Goal: Communication & Community: Answer question/provide support

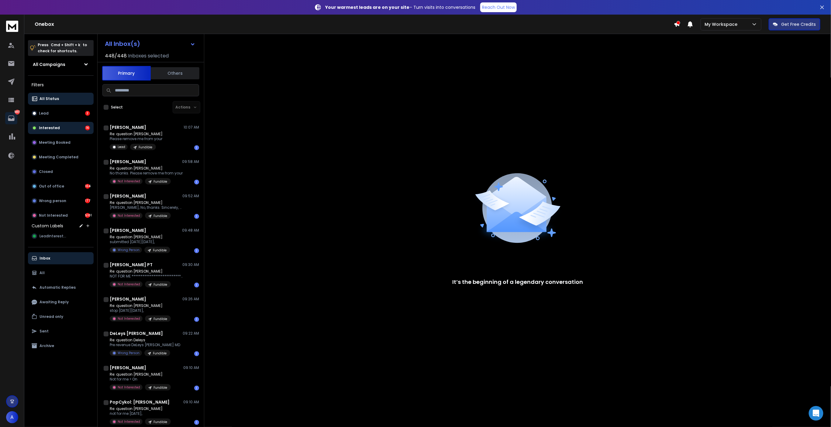
click at [60, 130] on button "Interested 16" at bounding box center [61, 128] width 66 height 12
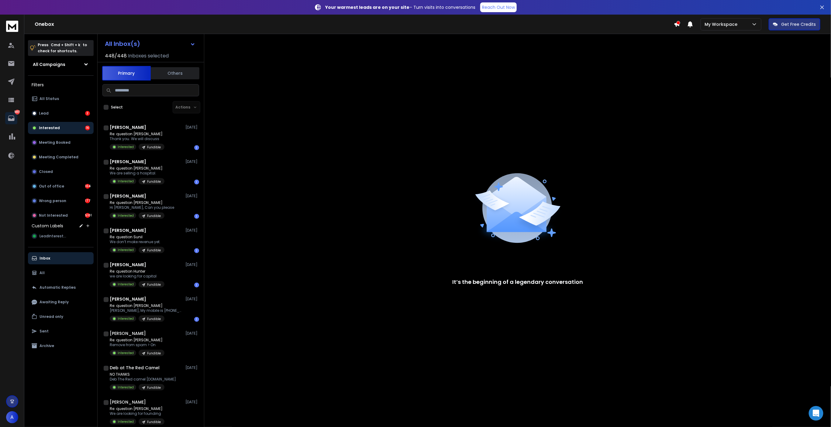
scroll to position [344, 0]
click at [166, 303] on p "Re: question [PERSON_NAME]" at bounding box center [146, 305] width 73 height 5
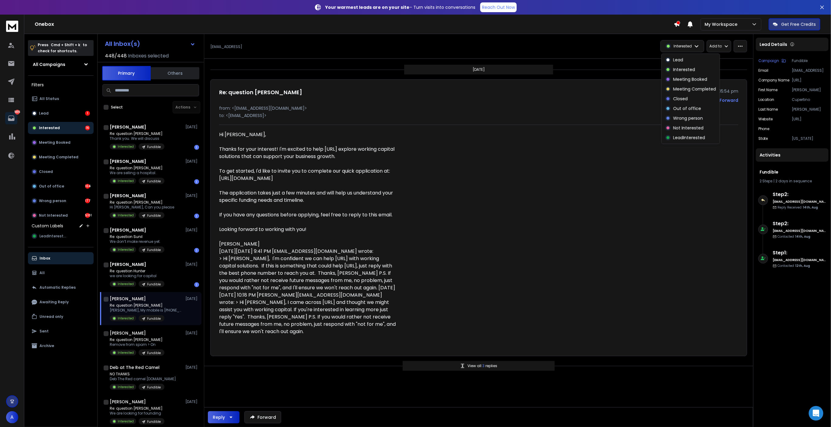
click at [686, 49] on div "Interested" at bounding box center [682, 46] width 43 height 12
click at [684, 137] on p "LeadInterested" at bounding box center [689, 138] width 32 height 6
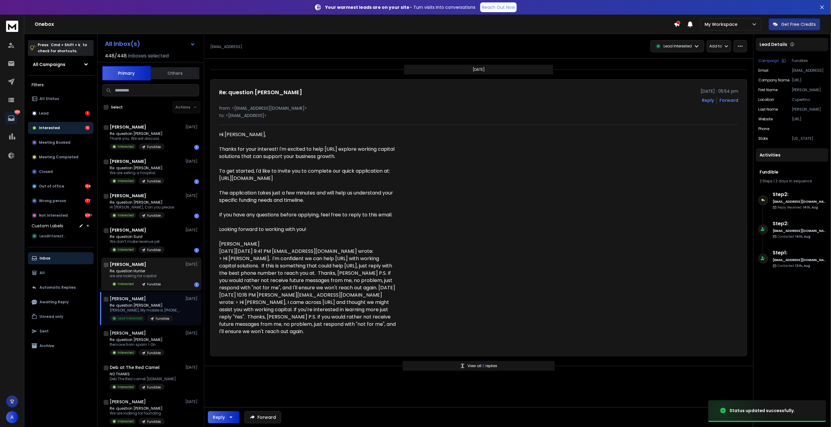
click at [147, 268] on div "[PERSON_NAME] [DATE] Re: question Hunter we are looking for capital Interested …" at bounding box center [154, 274] width 89 height 26
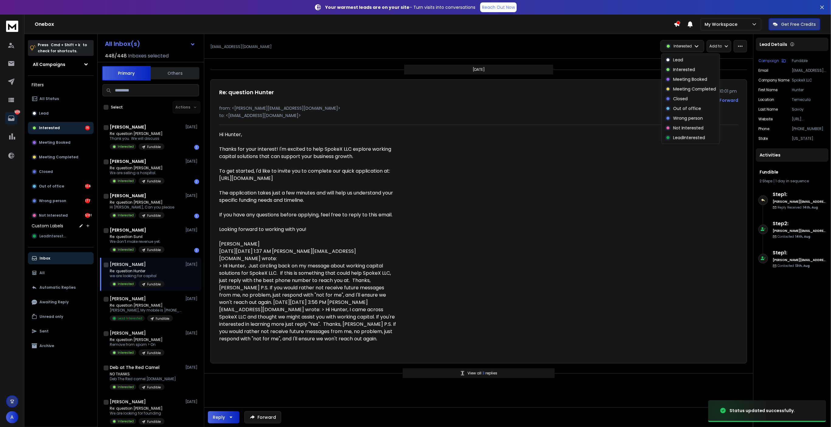
click at [681, 46] on p "Interested" at bounding box center [683, 46] width 18 height 5
click at [476, 290] on div "Re: question Hunter [DATE] : 10:01 pm Reply Forward from: <[PERSON_NAME][EMAIL_…" at bounding box center [478, 221] width 519 height 267
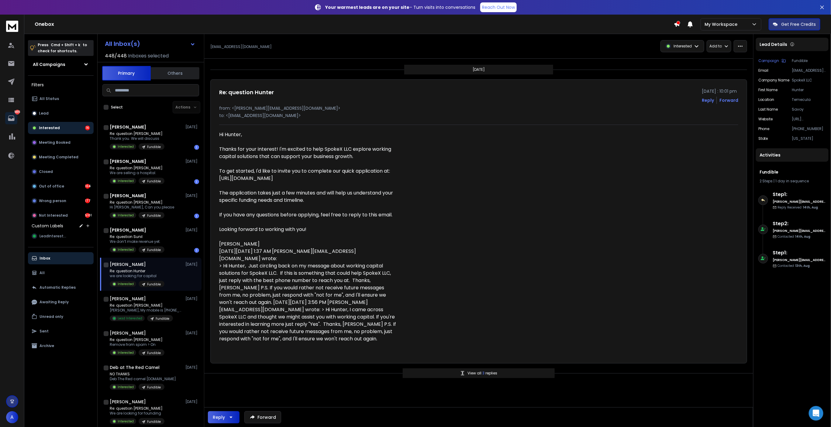
click at [471, 369] on div "View all 3 replies" at bounding box center [479, 374] width 152 height 10
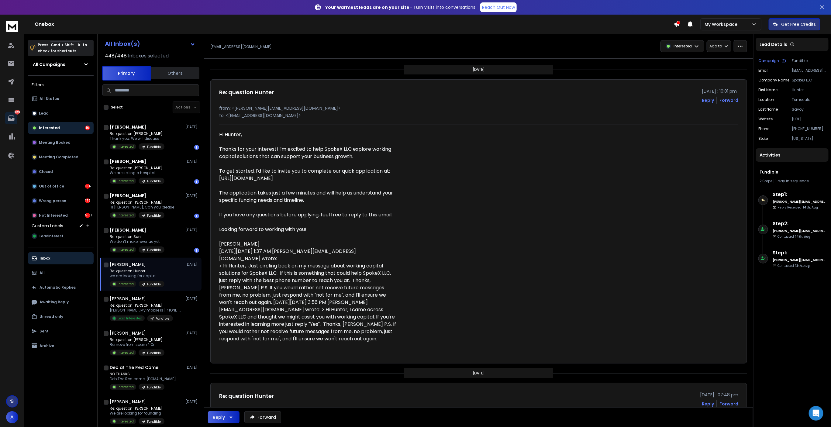
scroll to position [14, 0]
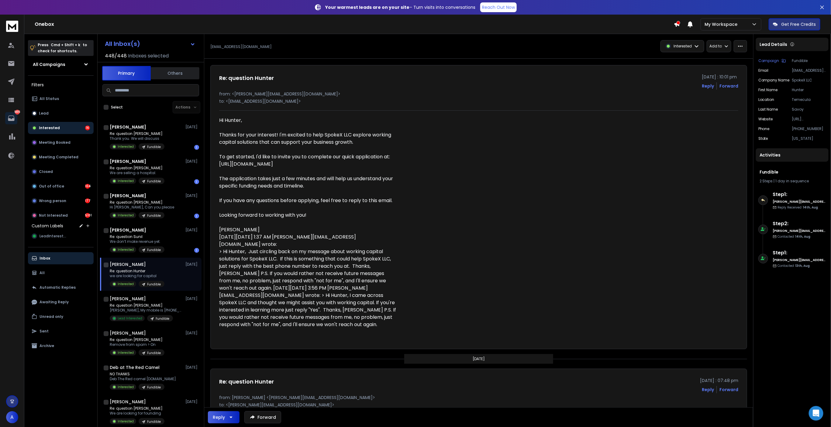
click at [692, 45] on p "Interested" at bounding box center [683, 46] width 18 height 5
click at [684, 137] on p "LeadInterested" at bounding box center [689, 138] width 32 height 6
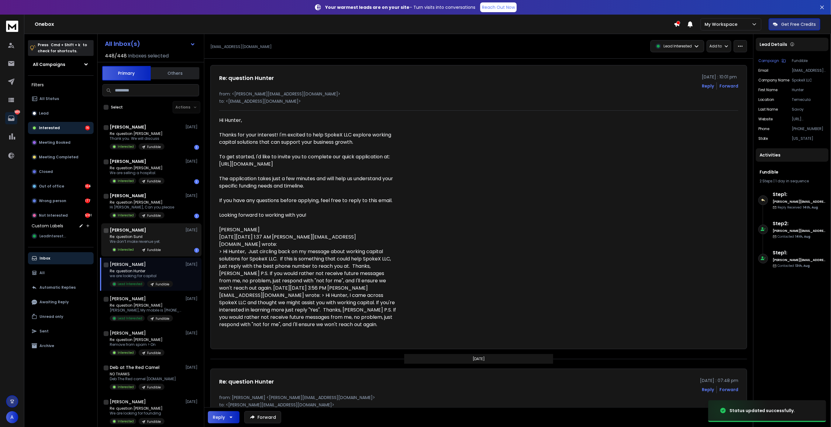
click at [167, 232] on div "[PERSON_NAME] [DATE]" at bounding box center [154, 230] width 89 height 6
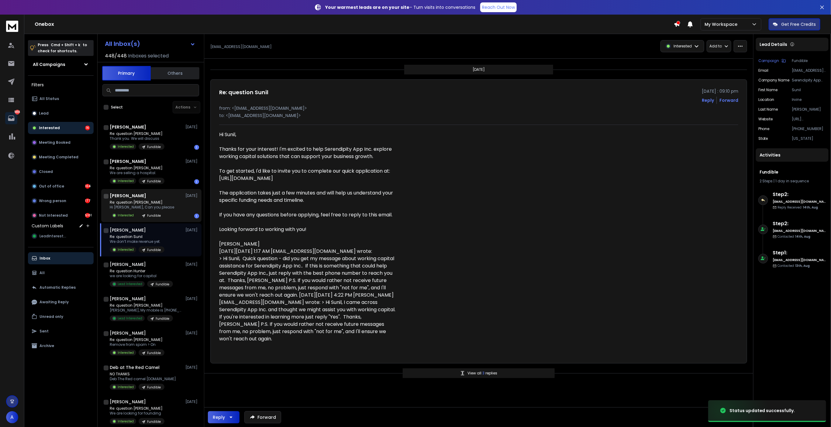
click at [165, 201] on div "Re: question [PERSON_NAME] [PERSON_NAME], Can you please Interested Fundible 1" at bounding box center [154, 209] width 89 height 19
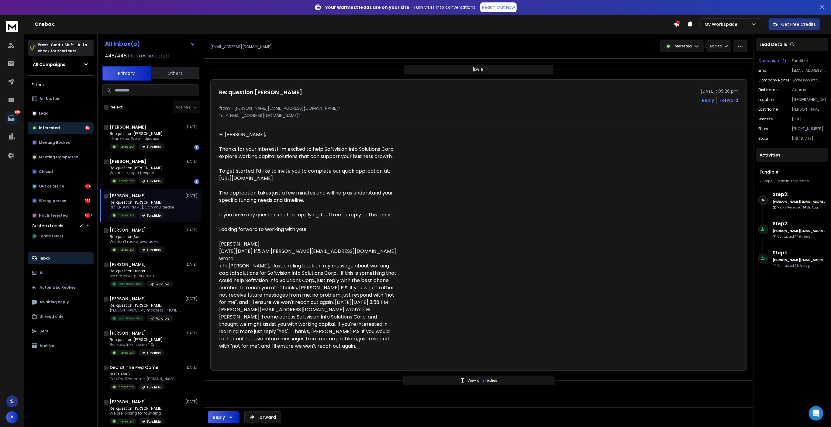
click at [463, 378] on icon at bounding box center [462, 380] width 5 height 5
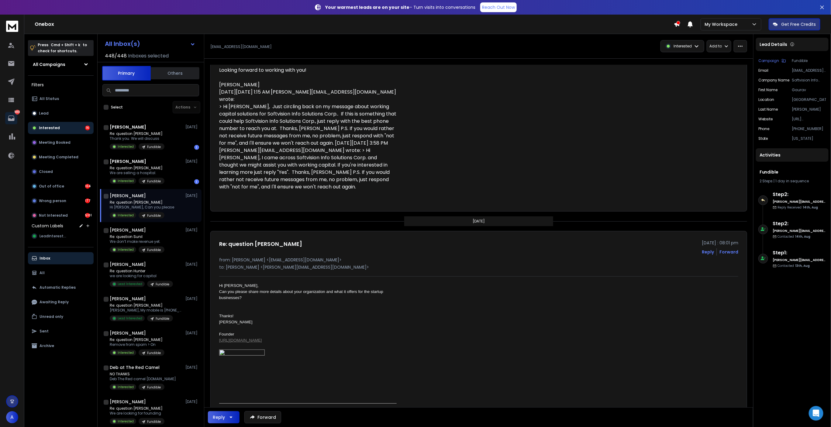
scroll to position [178, 0]
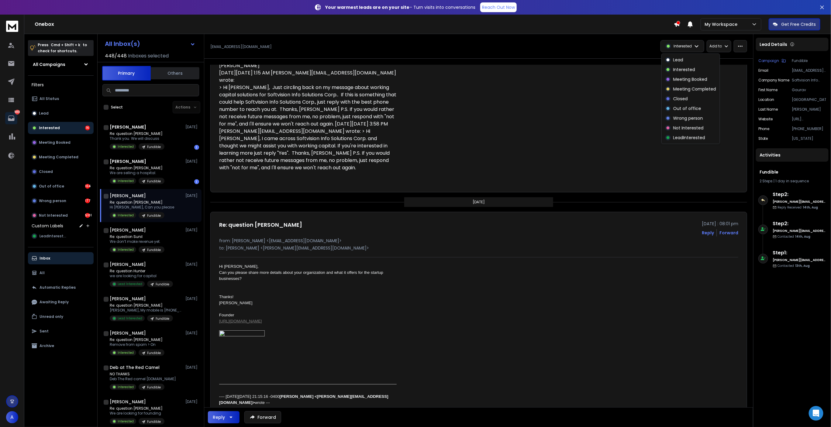
click at [671, 45] on div at bounding box center [668, 45] width 5 height 5
click at [681, 136] on p "LeadInterested" at bounding box center [689, 138] width 32 height 6
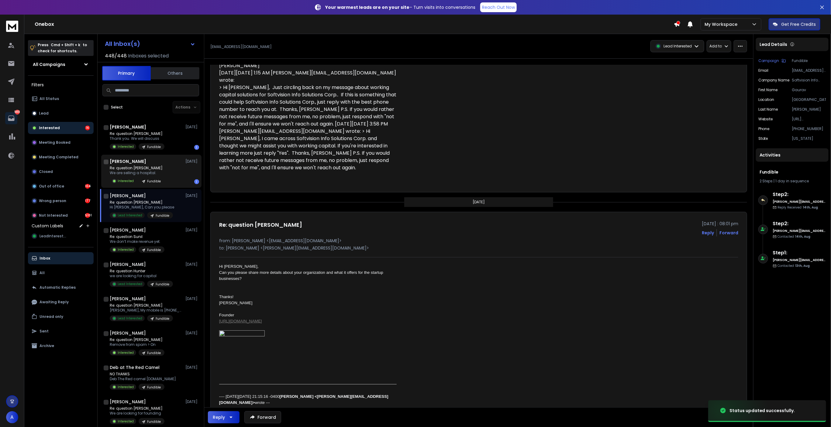
click at [129, 160] on h1 "[PERSON_NAME]" at bounding box center [128, 161] width 36 height 6
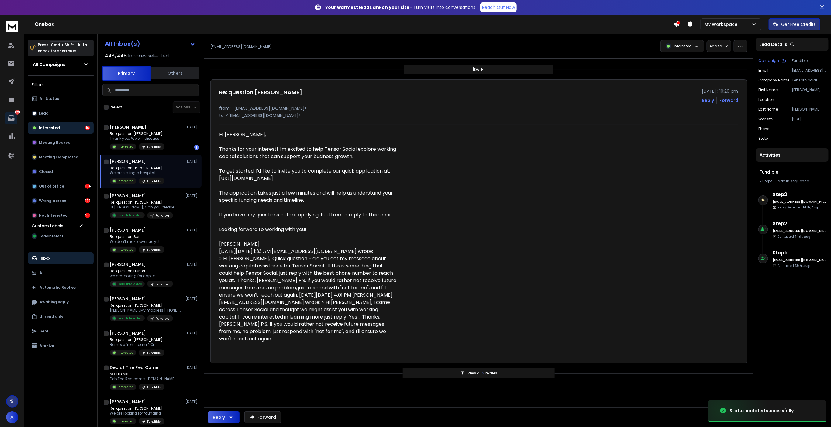
click at [494, 376] on div "[DATE] Re: question [PERSON_NAME] [DATE] : 10:20 pm Reply Forward from: <[PERSO…" at bounding box center [478, 256] width 549 height 382
click at [491, 371] on p "View all 3 replies" at bounding box center [483, 373] width 30 height 5
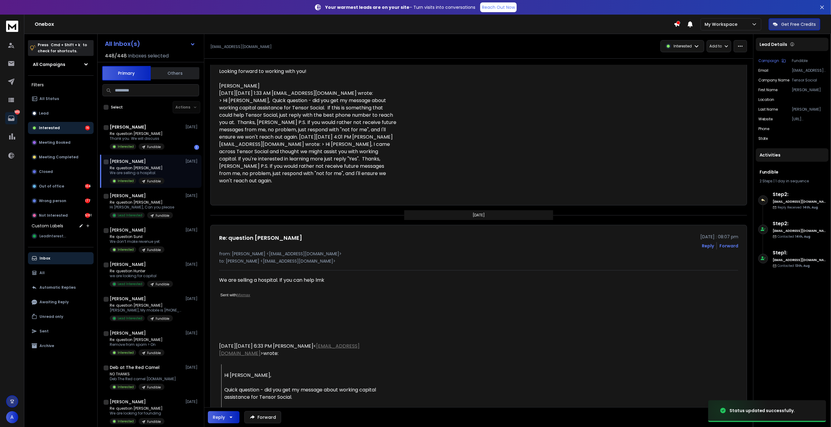
scroll to position [182, 0]
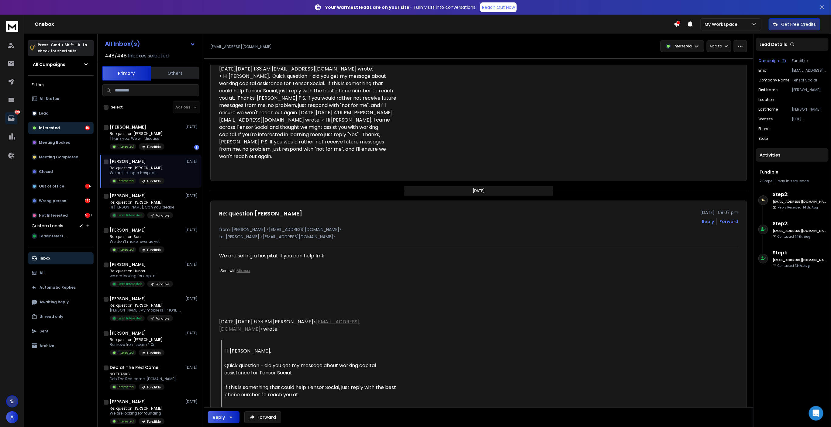
click at [692, 49] on div "Interested" at bounding box center [682, 46] width 43 height 12
click at [678, 137] on p "LeadInterested" at bounding box center [689, 138] width 32 height 6
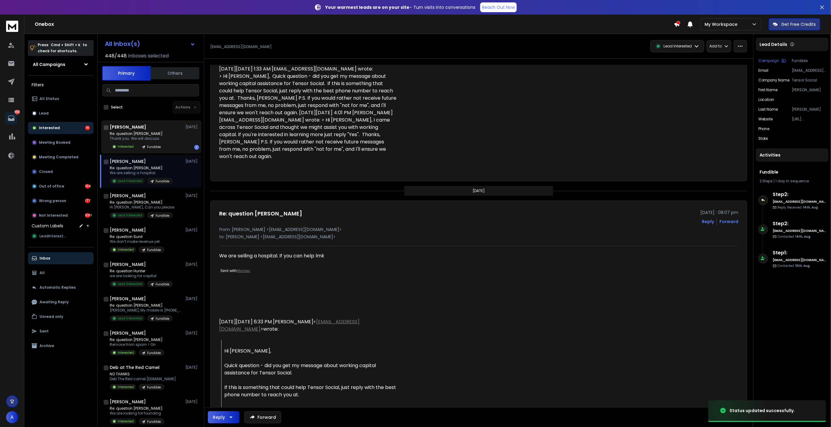
click at [151, 124] on div "[PERSON_NAME] [DATE]" at bounding box center [154, 127] width 89 height 6
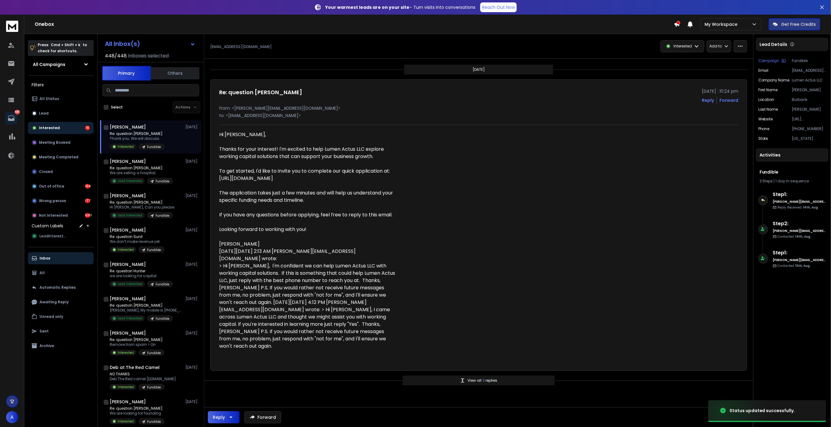
click at [471, 378] on p "View all 3 replies" at bounding box center [483, 380] width 30 height 5
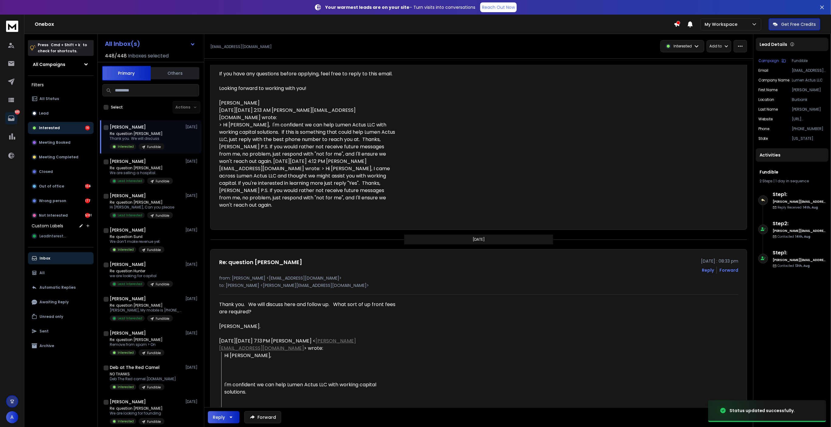
scroll to position [170, 0]
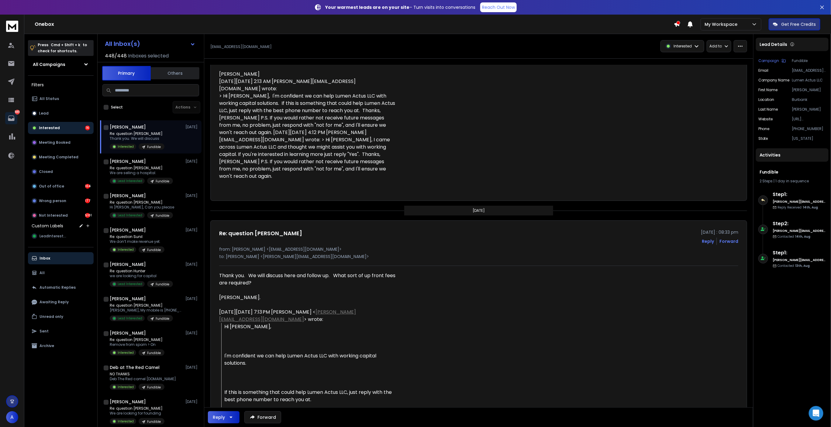
click at [677, 51] on div "Interested" at bounding box center [682, 46] width 43 height 12
click at [686, 140] on p "LeadInterested" at bounding box center [689, 138] width 32 height 6
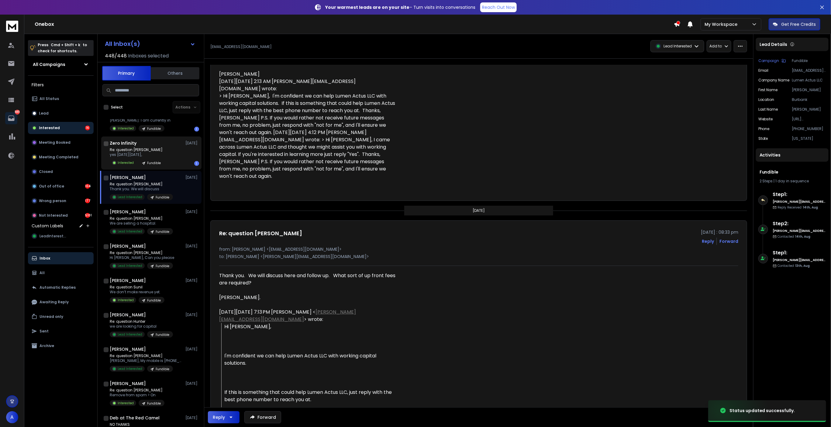
click at [138, 155] on p "yes [DATE][DATE]," at bounding box center [137, 154] width 55 height 5
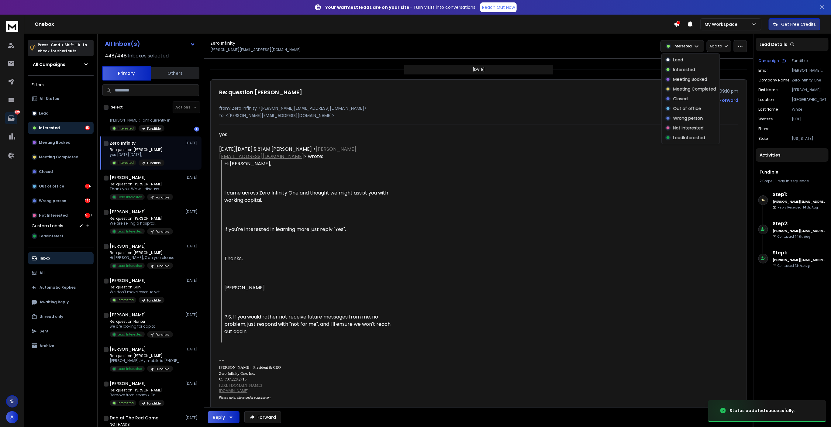
click at [690, 45] on p "Interested" at bounding box center [683, 46] width 18 height 5
click at [678, 137] on p "LeadInterested" at bounding box center [689, 138] width 32 height 6
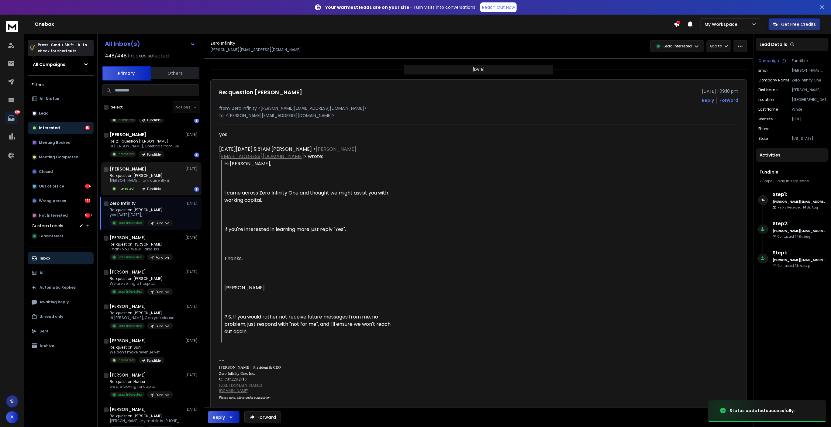
click at [154, 172] on div "[PERSON_NAME] [DATE] Re: question [PERSON_NAME]: I am currently in Interested F…" at bounding box center [154, 179] width 89 height 26
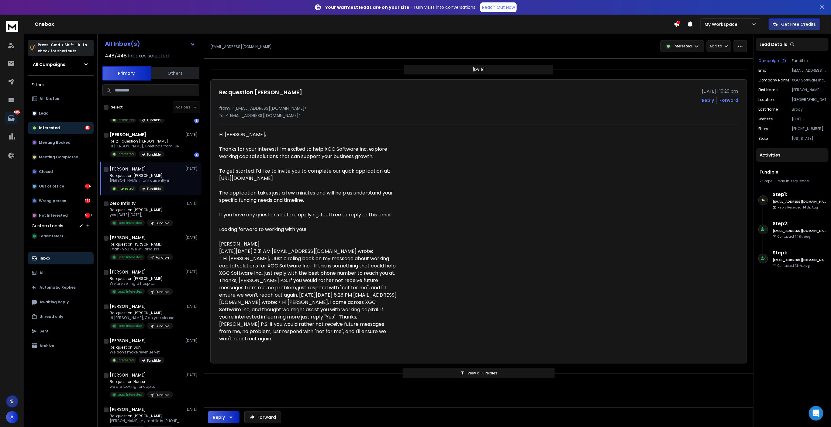
click at [482, 377] on div "View all 3 replies" at bounding box center [479, 374] width 152 height 10
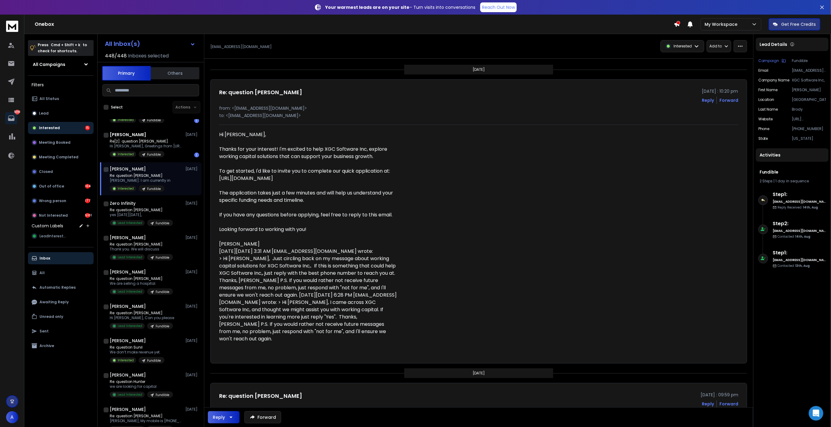
scroll to position [176, 0]
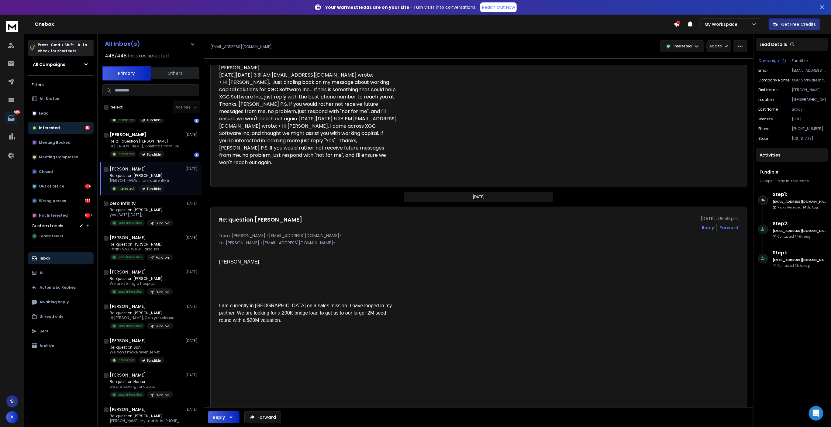
click at [687, 48] on p "Interested" at bounding box center [683, 46] width 18 height 5
click at [685, 142] on div "LeadInterested" at bounding box center [691, 138] width 56 height 10
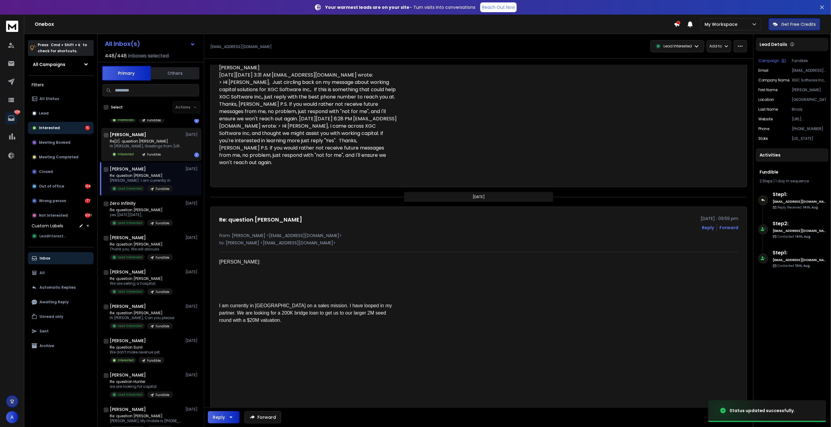
click at [143, 144] on p "Hi [PERSON_NAME], Greetings from [URL]." at bounding box center [146, 146] width 73 height 5
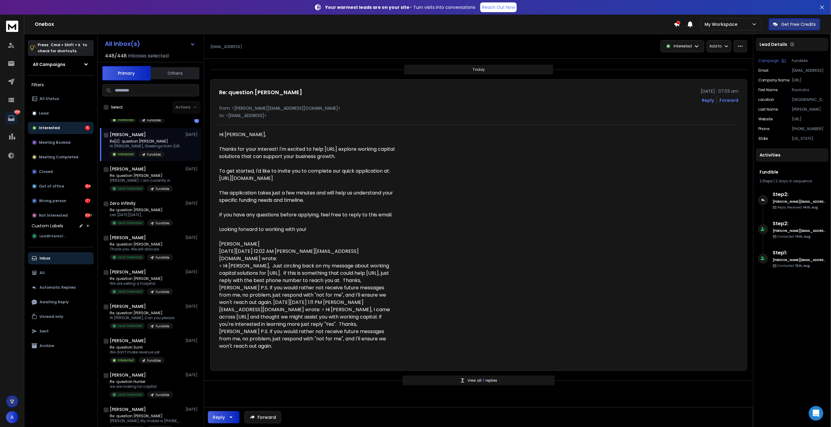
click at [469, 379] on p "View all 3 replies" at bounding box center [483, 380] width 30 height 5
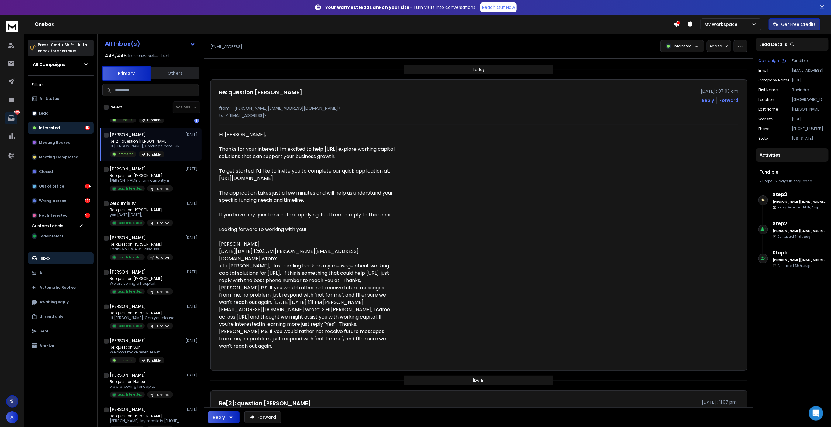
scroll to position [217, 0]
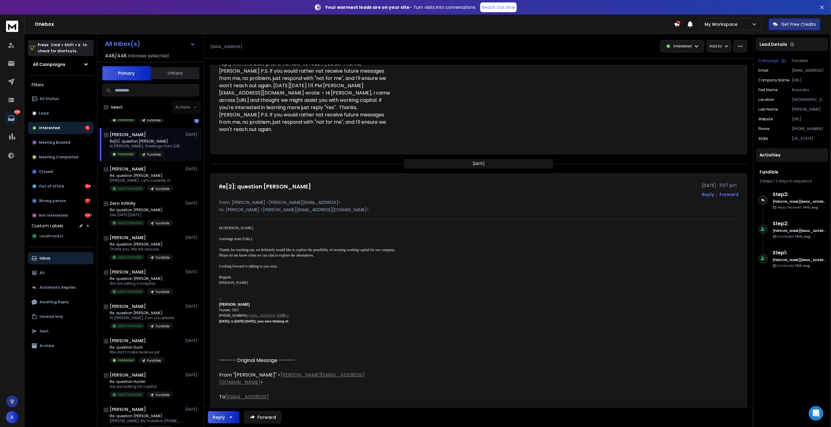
click at [672, 48] on div "Interested" at bounding box center [682, 46] width 43 height 12
click at [683, 137] on p "LeadInterested" at bounding box center [689, 138] width 32 height 6
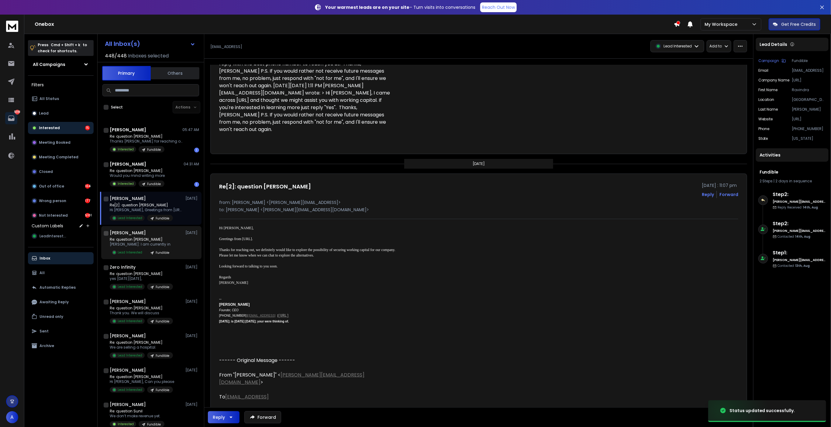
scroll to position [140, 0]
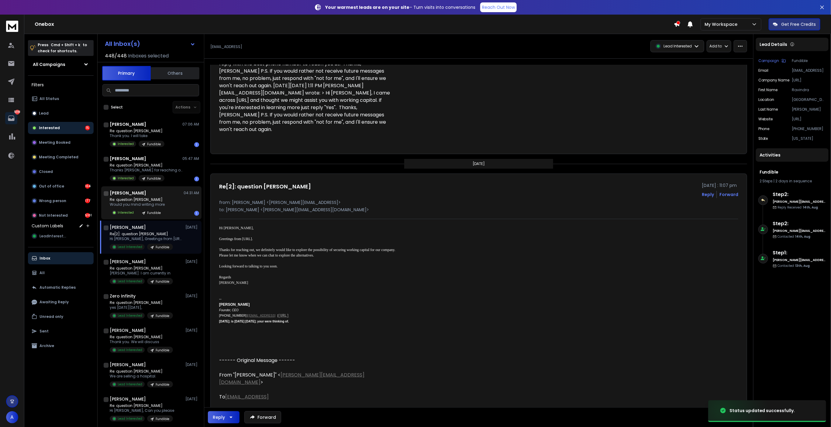
click at [152, 200] on p "Re: question [PERSON_NAME]" at bounding box center [137, 199] width 55 height 5
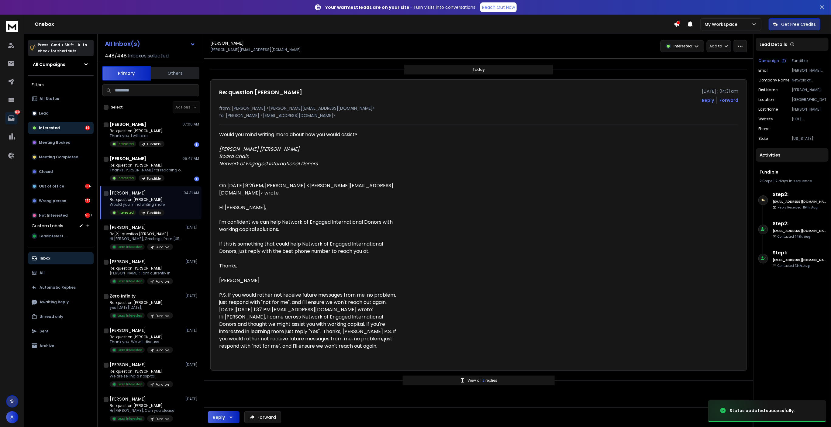
scroll to position [7, 0]
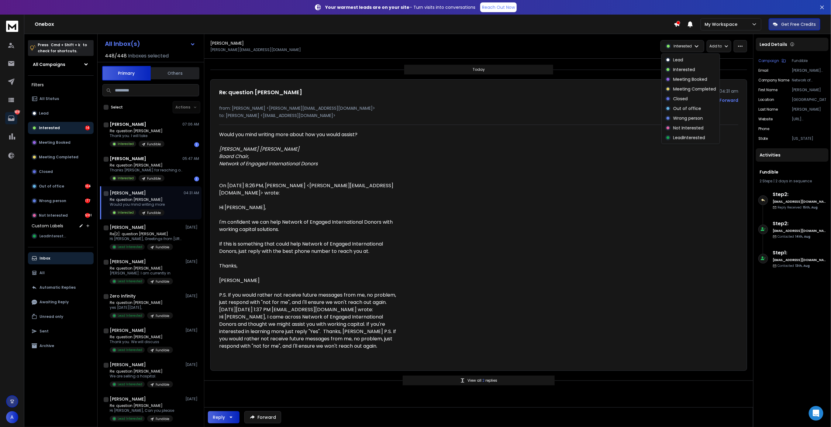
click at [683, 46] on p "Interested" at bounding box center [683, 46] width 18 height 5
click at [683, 137] on p "LeadInterested" at bounding box center [689, 138] width 32 height 6
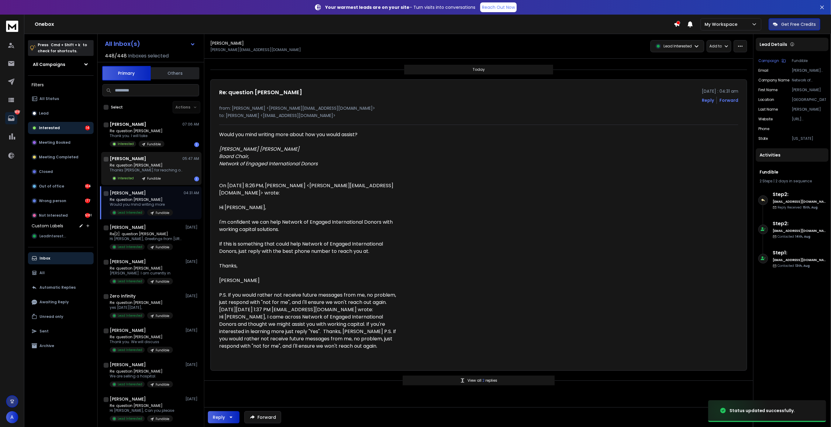
click at [135, 159] on div "[PERSON_NAME] 05:47 AM" at bounding box center [154, 159] width 89 height 6
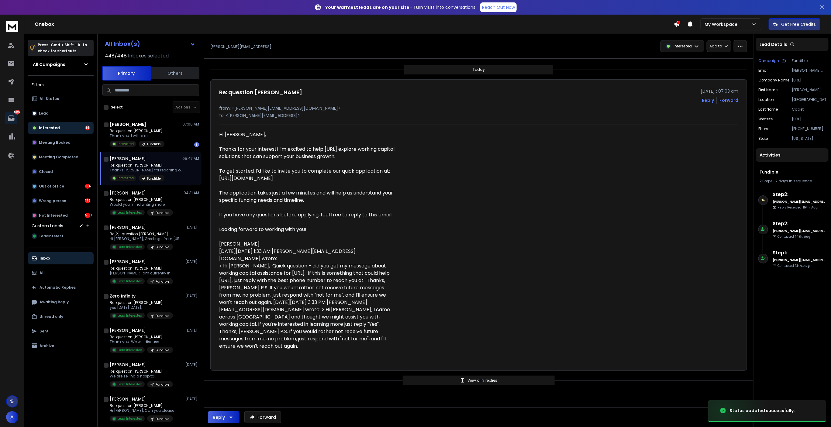
click at [492, 378] on p "View all 3 replies" at bounding box center [483, 380] width 30 height 5
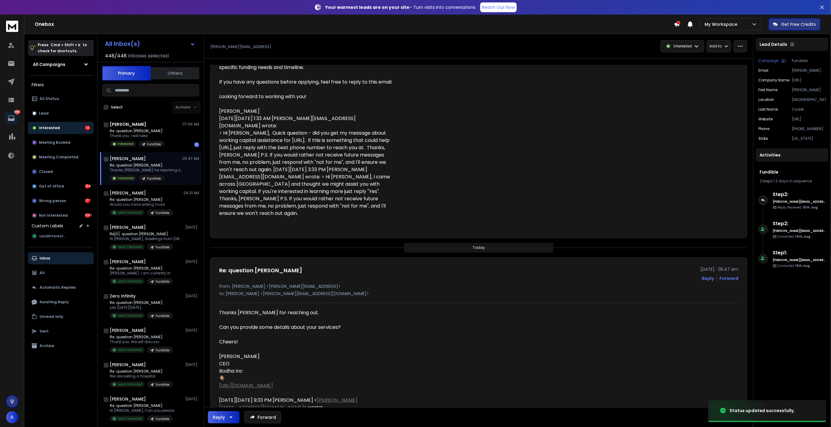
scroll to position [166, 0]
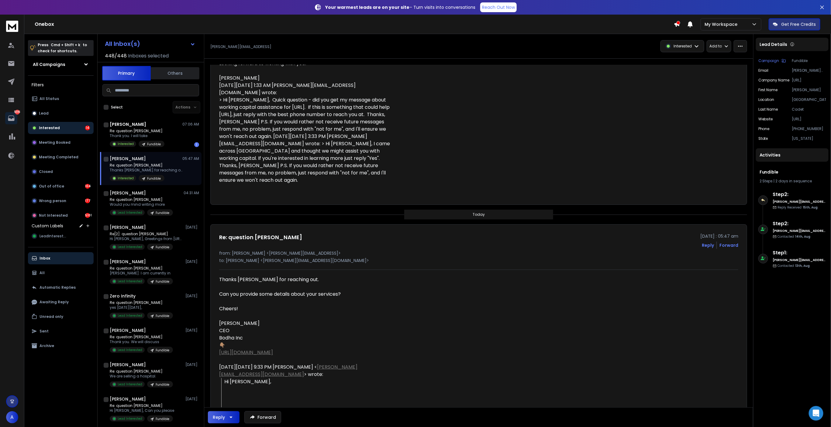
click at [689, 48] on p "Interested" at bounding box center [683, 46] width 18 height 5
click at [682, 140] on p "LeadInterested" at bounding box center [689, 138] width 32 height 6
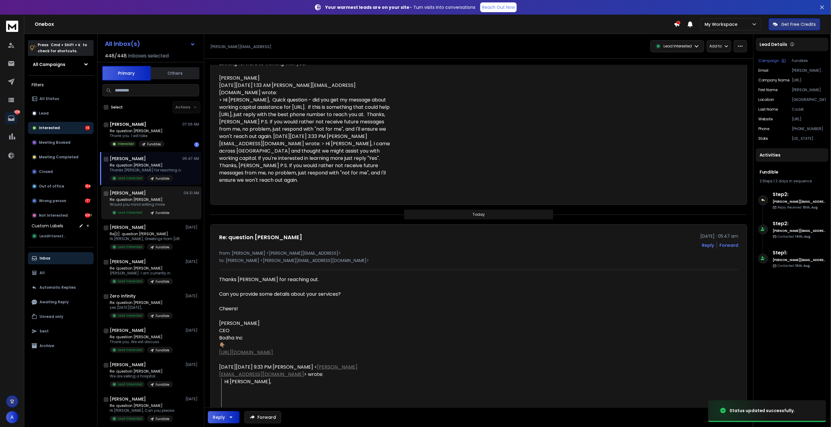
scroll to position [83, 0]
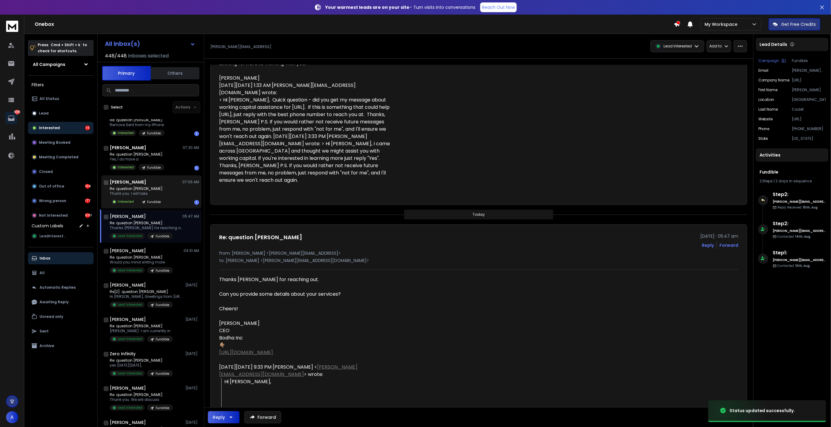
click at [144, 184] on div "[PERSON_NAME] 07:06 AM" at bounding box center [154, 182] width 89 height 6
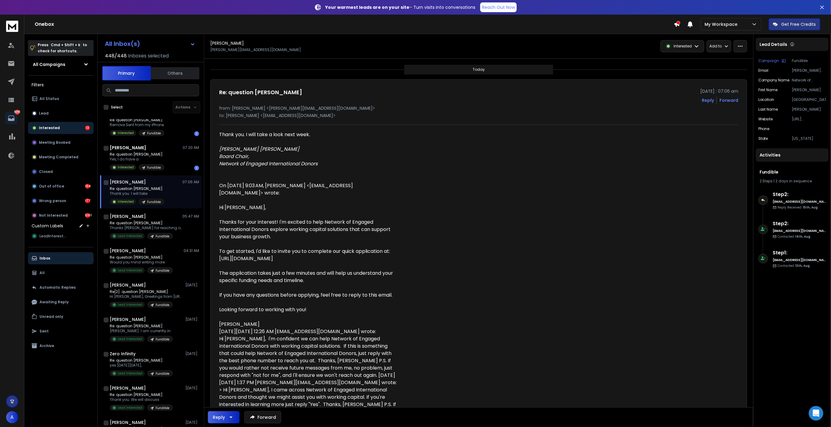
scroll to position [50, 0]
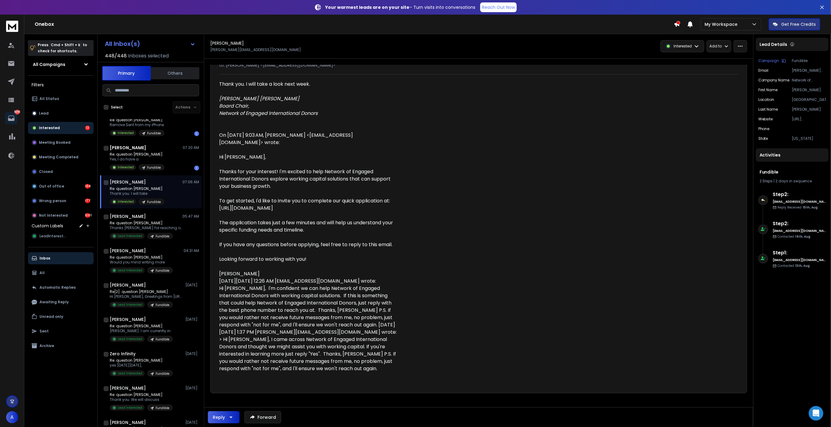
click at [695, 46] on icon at bounding box center [696, 46] width 5 height 5
click at [689, 135] on p "LeadInterested" at bounding box center [689, 138] width 32 height 6
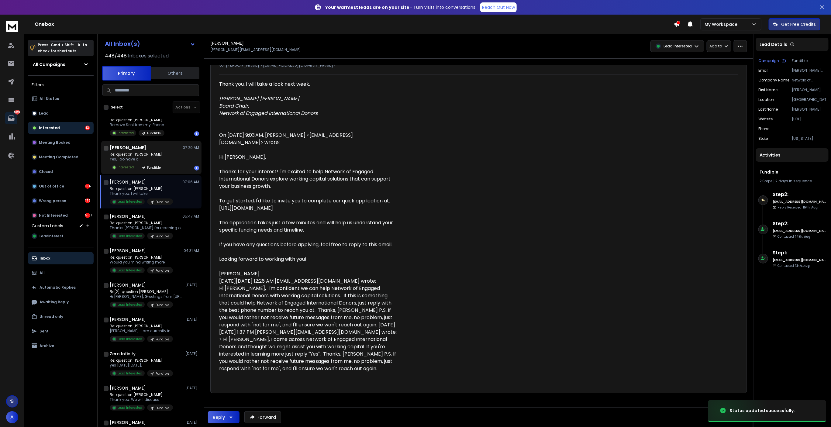
click at [157, 146] on div "[PERSON_NAME] 07:20 AM" at bounding box center [154, 148] width 89 height 6
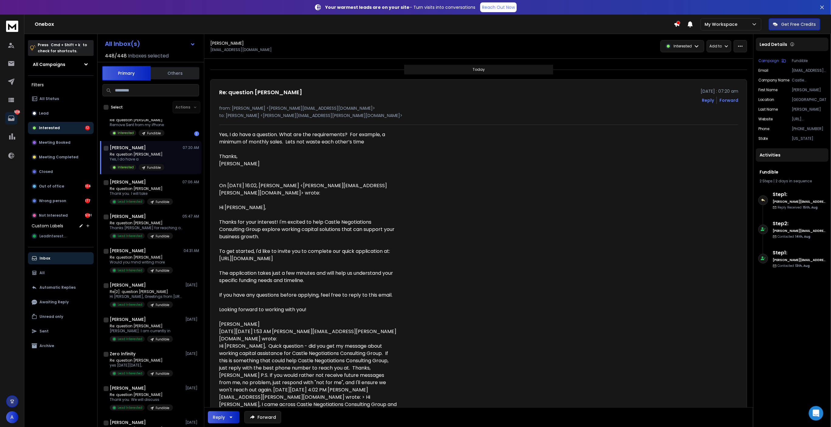
click at [680, 47] on p "Interested" at bounding box center [683, 46] width 18 height 5
click at [676, 136] on p "LeadInterested" at bounding box center [689, 138] width 32 height 6
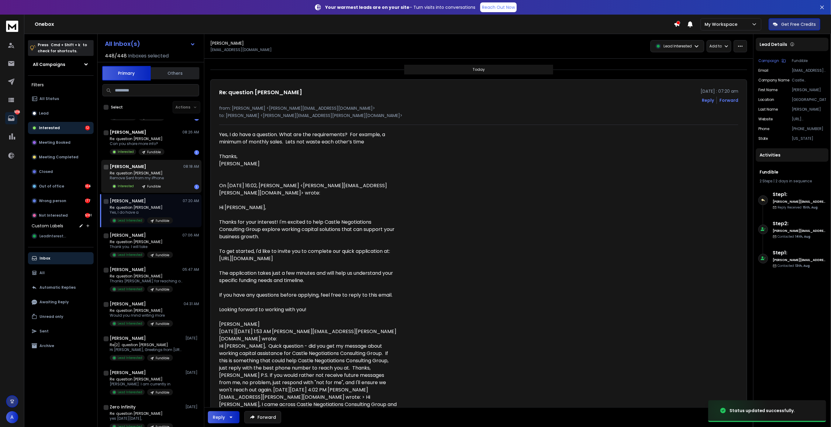
click at [135, 171] on p "Re: question [PERSON_NAME]" at bounding box center [137, 173] width 55 height 5
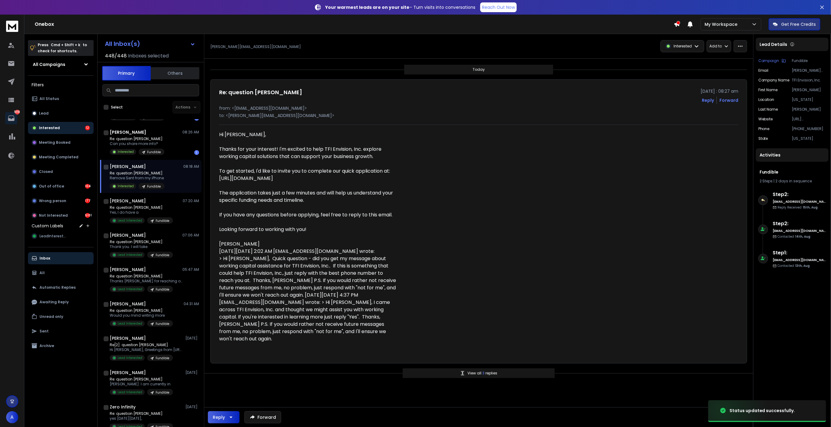
click at [471, 375] on p "View all 3 replies" at bounding box center [483, 373] width 30 height 5
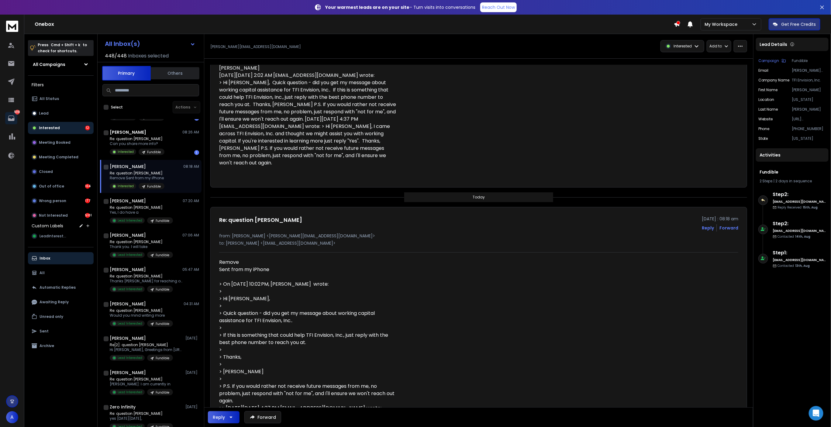
scroll to position [0, 0]
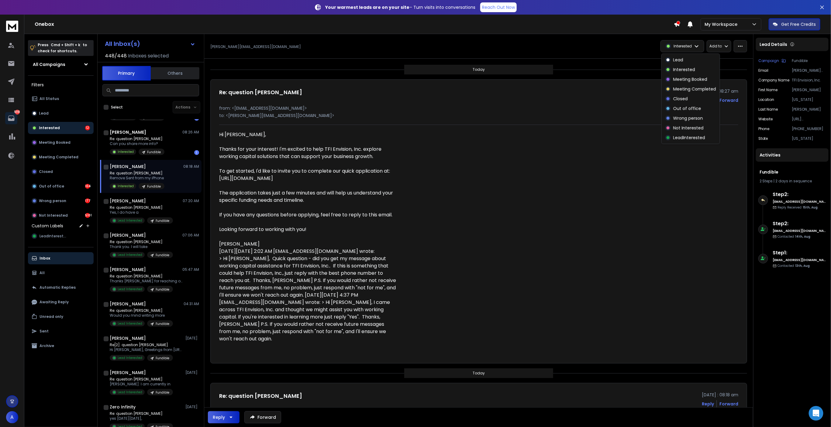
click at [677, 44] on p "Interested" at bounding box center [683, 46] width 18 height 5
click at [683, 130] on p "Not Interested" at bounding box center [688, 128] width 30 height 6
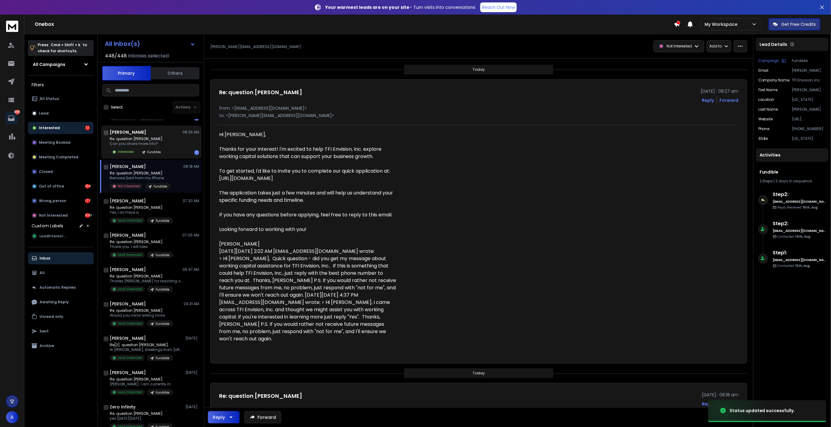
click at [137, 142] on p "Can you share more info?" at bounding box center [137, 143] width 55 height 5
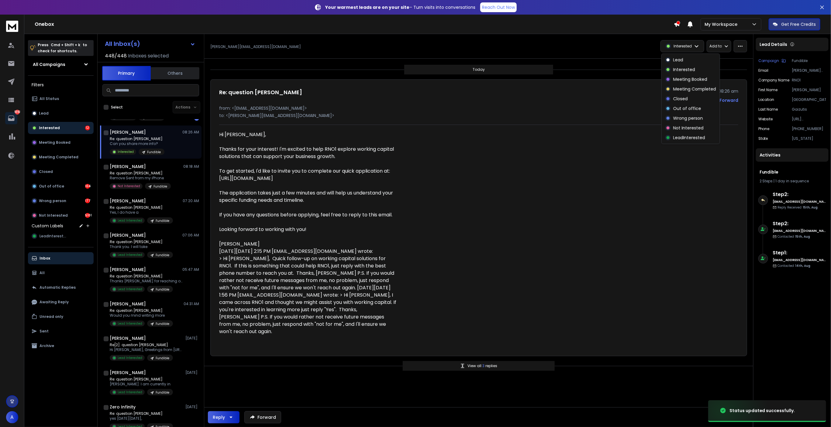
click at [693, 50] on div "Interested" at bounding box center [682, 46] width 43 height 12
click at [684, 134] on div "LeadInterested" at bounding box center [691, 138] width 56 height 10
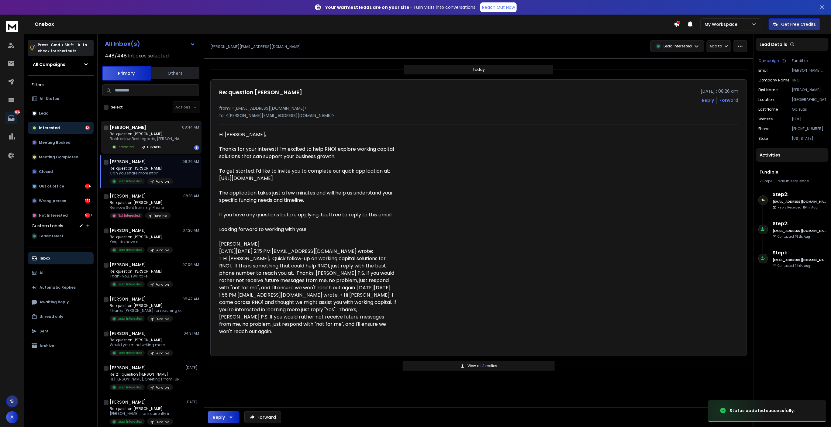
click at [151, 138] on p "Book below Best regards, [PERSON_NAME]" at bounding box center [146, 139] width 73 height 5
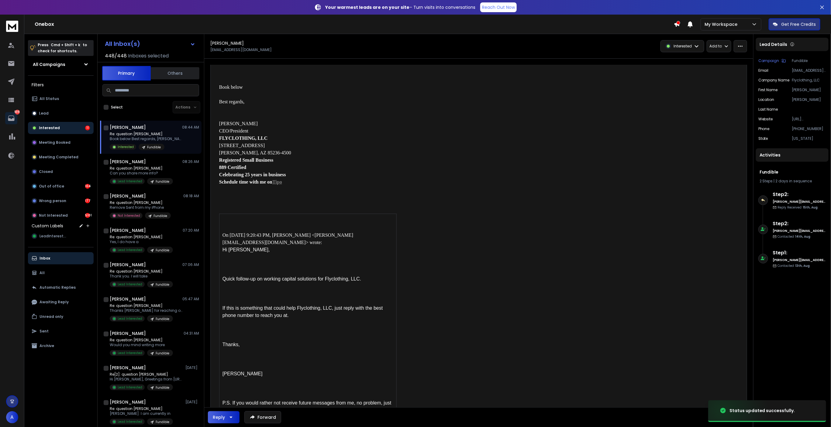
scroll to position [134, 0]
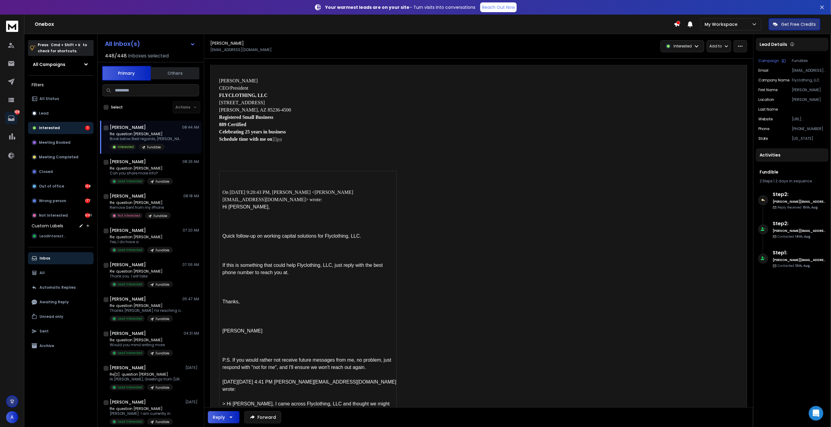
click at [673, 47] on div "Interested" at bounding box center [682, 46] width 43 height 12
click at [680, 136] on p "LeadInterested" at bounding box center [689, 138] width 32 height 6
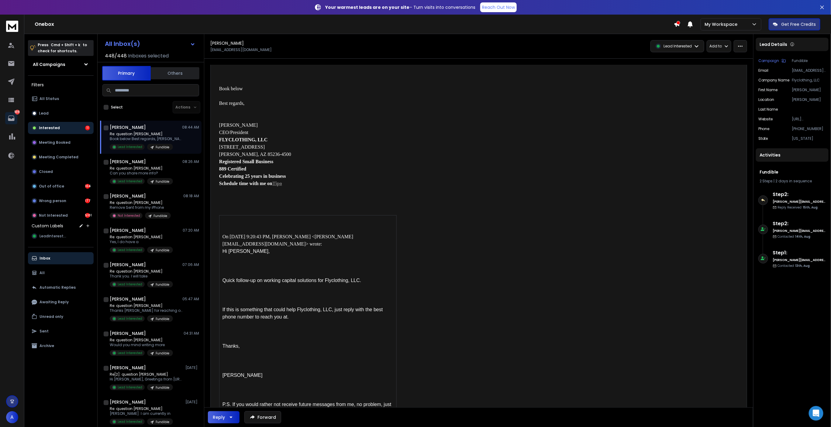
scroll to position [0, 0]
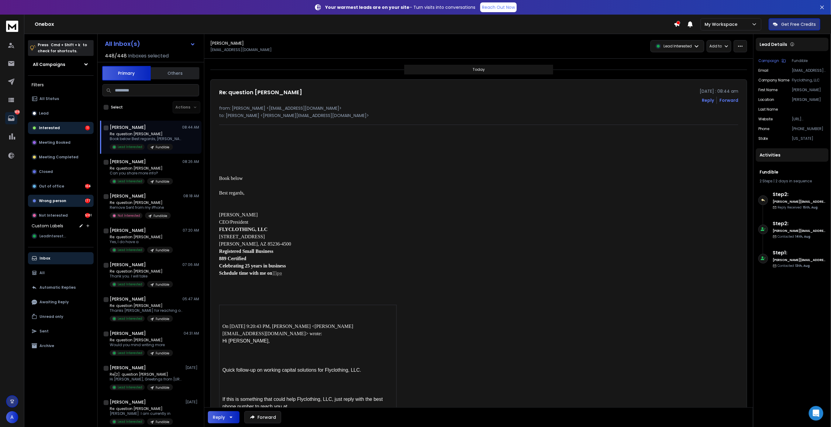
click at [57, 199] on p "Wrong person" at bounding box center [52, 201] width 27 height 5
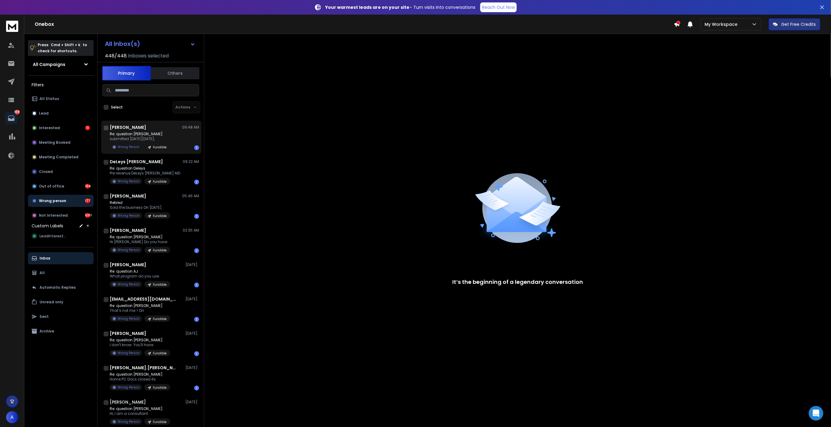
click at [130, 137] on p "submitted [DATE][DATE]," at bounding box center [140, 139] width 61 height 5
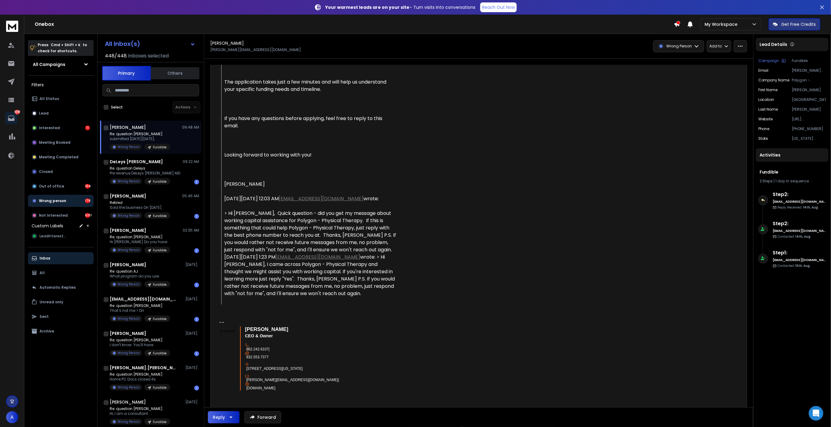
scroll to position [239, 0]
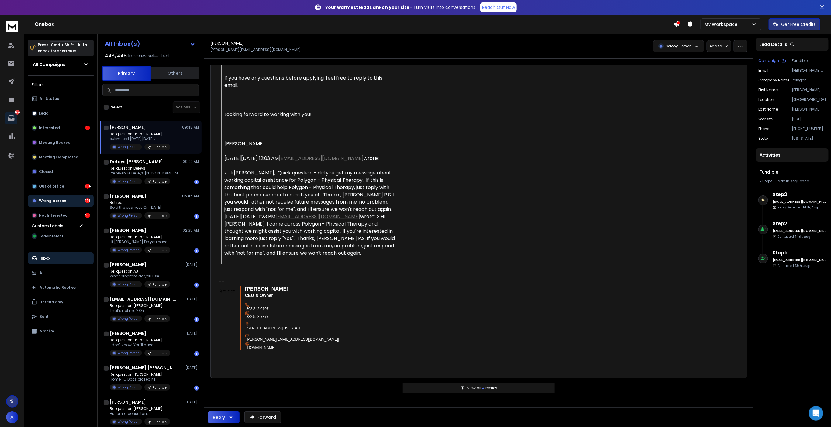
click at [476, 391] on div "View all 4 replies" at bounding box center [479, 388] width 152 height 10
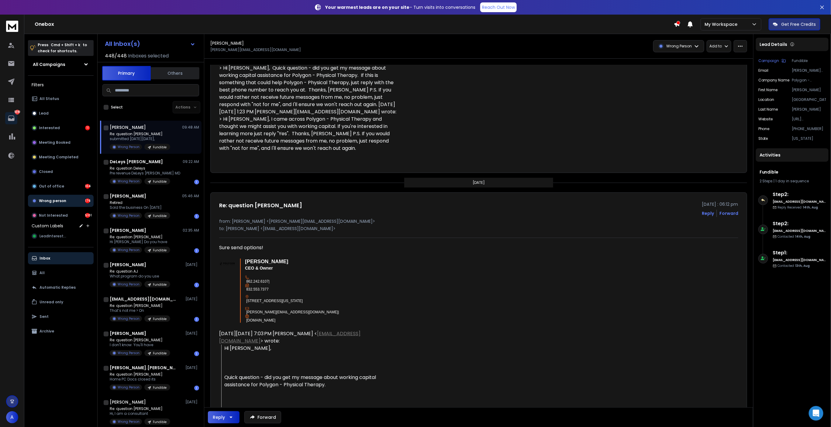
scroll to position [741, 0]
click at [290, 224] on p "from: [PERSON_NAME] <[PERSON_NAME][EMAIL_ADDRESS][DOMAIN_NAME]>" at bounding box center [478, 221] width 519 height 6
drag, startPoint x: 290, startPoint y: 228, endPoint x: 300, endPoint y: 229, distance: 10.1
click at [300, 224] on p "from: [PERSON_NAME] <[PERSON_NAME][EMAIL_ADDRESS][DOMAIN_NAME]>" at bounding box center [478, 221] width 519 height 6
click at [157, 237] on p "Re: question [PERSON_NAME]" at bounding box center [140, 237] width 61 height 5
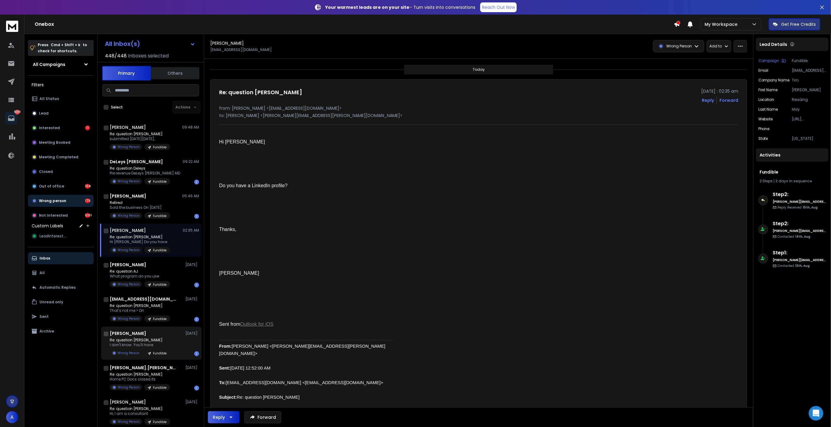
click at [142, 333] on div "[PERSON_NAME] [DATE]" at bounding box center [154, 333] width 89 height 6
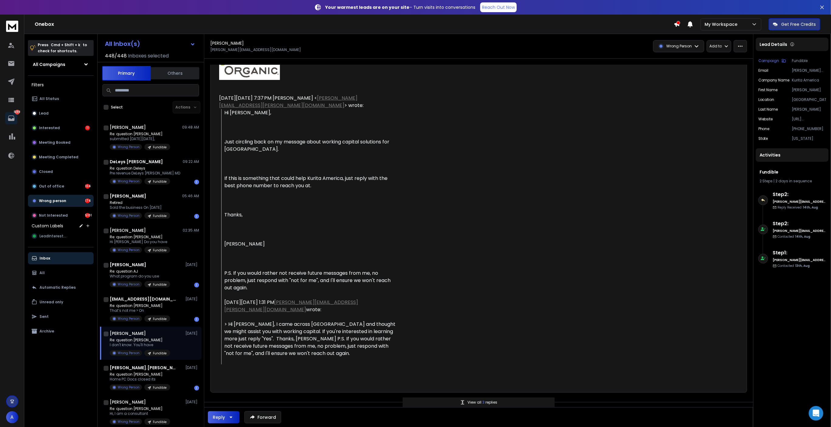
scroll to position [0, 0]
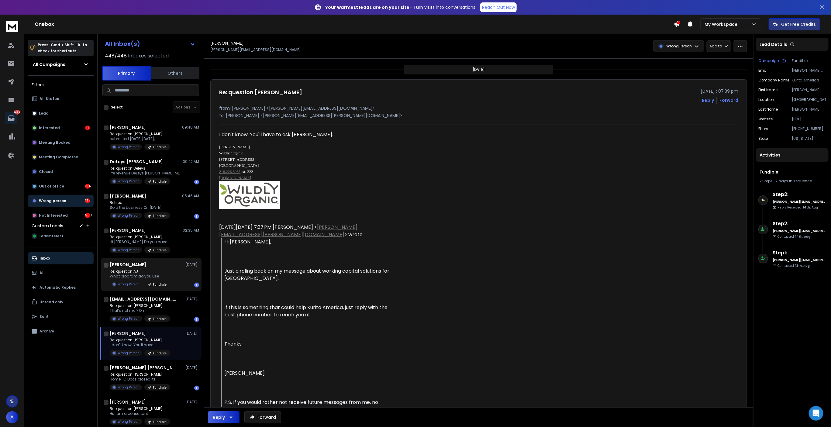
click at [169, 275] on div "Re: question AJ What program do you use Wrong Person Fundible 1" at bounding box center [154, 278] width 89 height 19
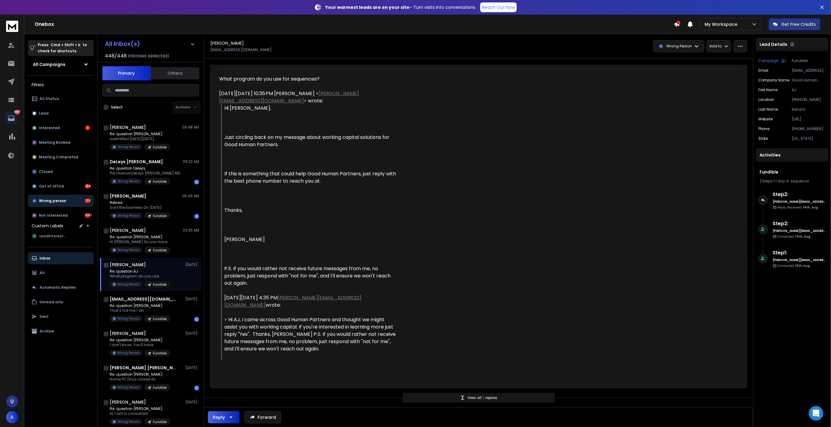
scroll to position [65, 0]
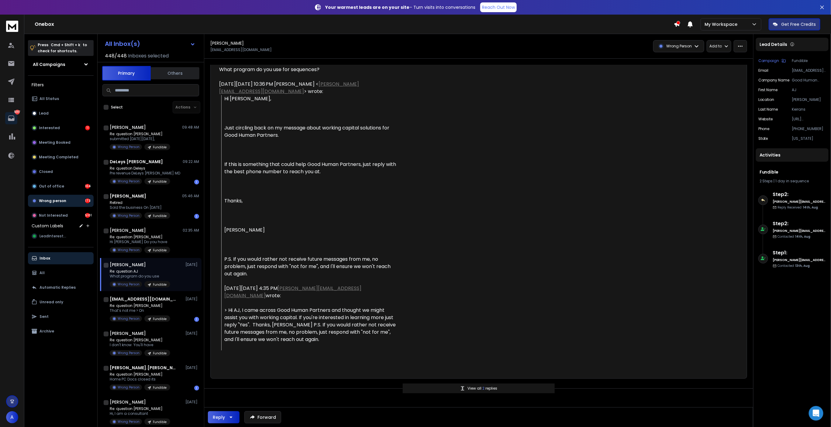
click at [491, 389] on p "View all 2 replies" at bounding box center [483, 388] width 30 height 5
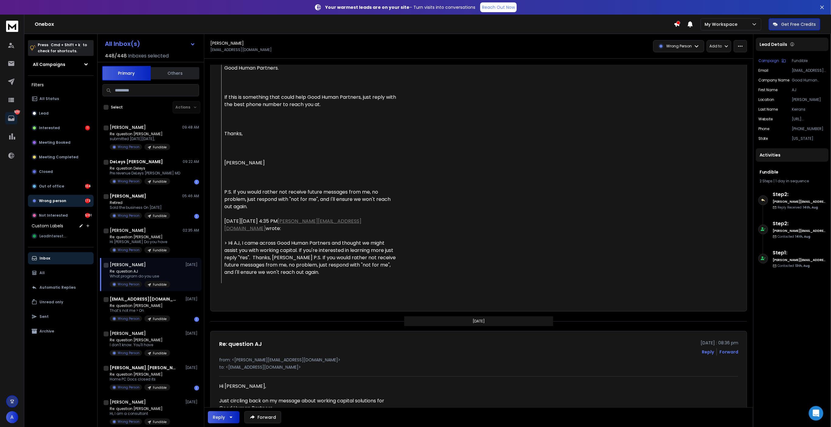
scroll to position [0, 0]
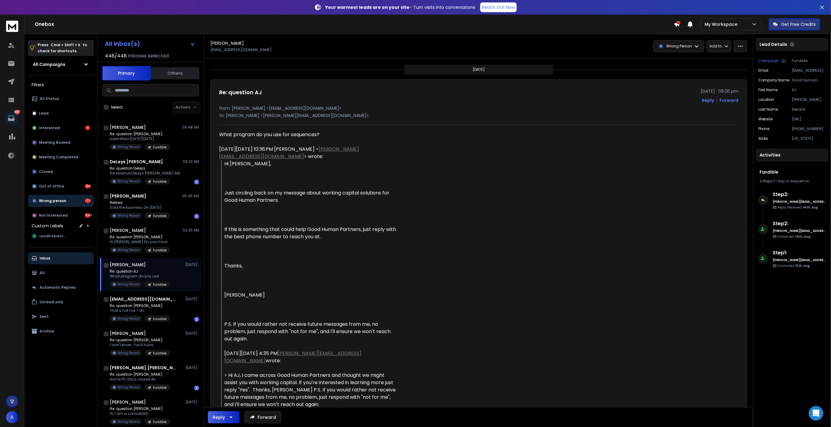
click at [291, 109] on p "from: [PERSON_NAME] <[EMAIL_ADDRESS][DOMAIN_NAME]>" at bounding box center [478, 108] width 519 height 6
drag, startPoint x: 291, startPoint y: 109, endPoint x: 316, endPoint y: 106, distance: 25.1
click at [316, 106] on p "from: [PERSON_NAME] <[EMAIL_ADDRESS][DOMAIN_NAME]>" at bounding box center [478, 108] width 519 height 6
click at [163, 234] on div "[PERSON_NAME] May 02:35 AM Re: question [PERSON_NAME] Hi [PERSON_NAME] Do you h…" at bounding box center [154, 240] width 89 height 26
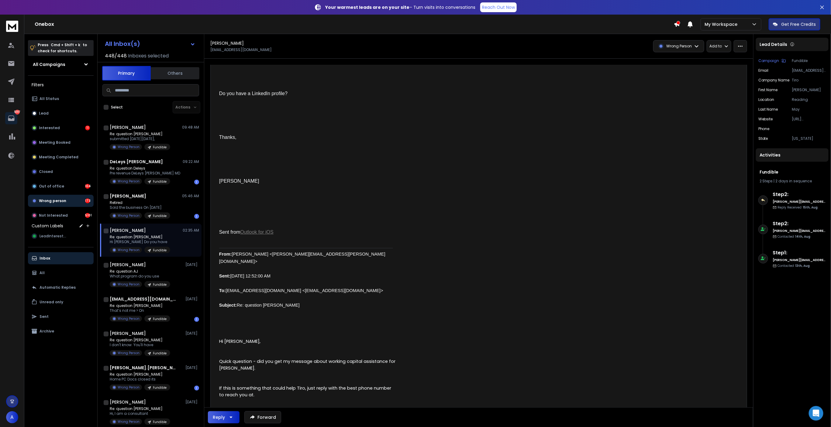
scroll to position [97, 0]
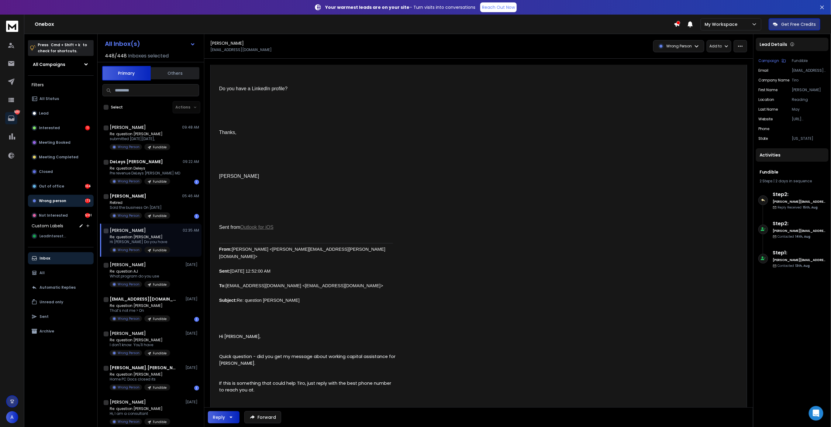
click at [680, 45] on p "Wrong Person" at bounding box center [679, 46] width 26 height 5
click at [684, 137] on p "LeadInterested" at bounding box center [682, 138] width 32 height 6
click at [135, 197] on div "[PERSON_NAME] 05:46 AM" at bounding box center [154, 196] width 89 height 6
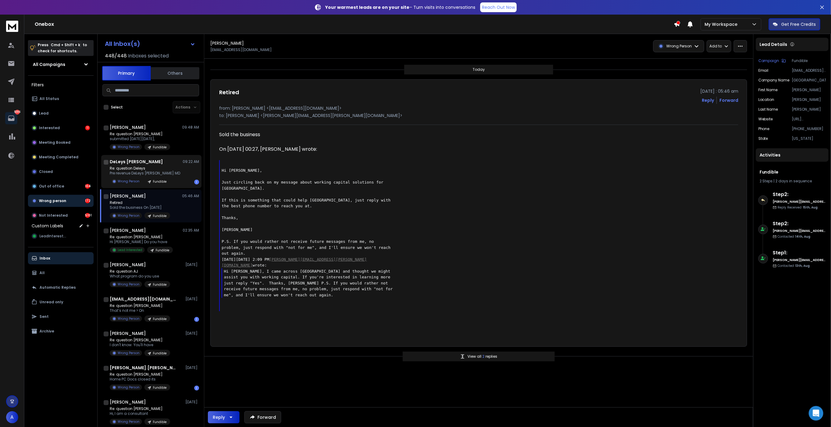
click at [149, 176] on div "Re: question Deleys Pre revenue DeLeys [PERSON_NAME] MD Wrong Person Fundible" at bounding box center [145, 175] width 71 height 19
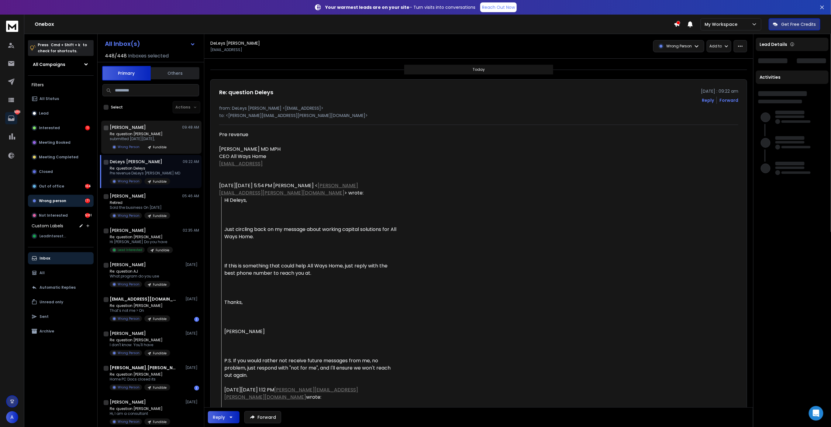
click at [152, 132] on p "Re: question [PERSON_NAME]" at bounding box center [140, 134] width 61 height 5
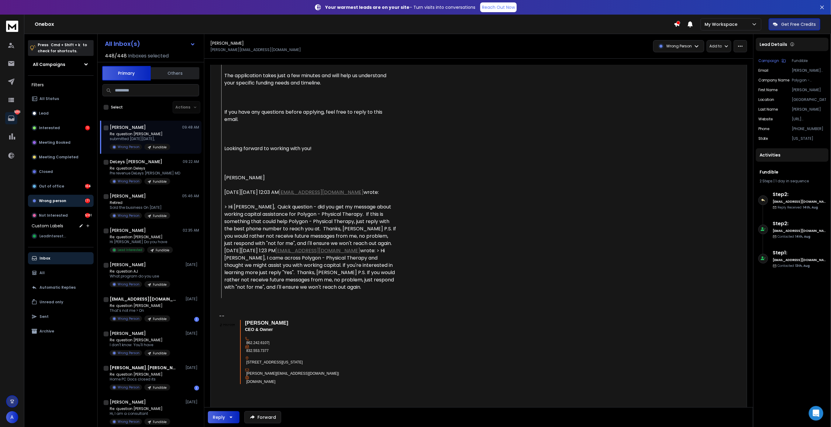
scroll to position [239, 0]
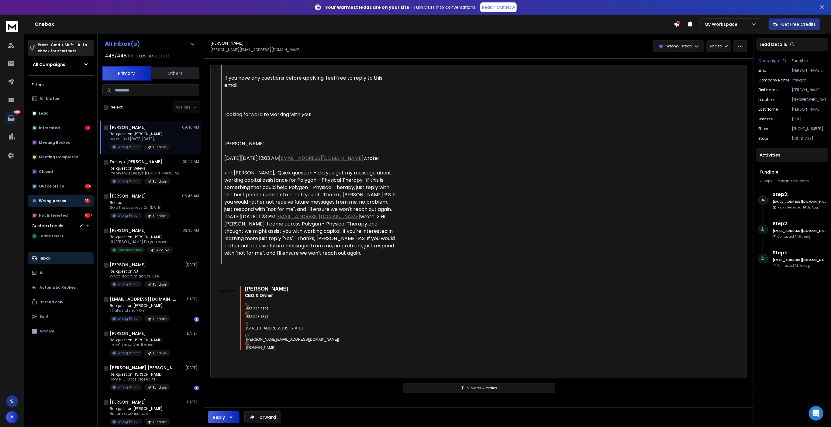
click at [489, 386] on p "View all 4 replies" at bounding box center [483, 388] width 30 height 5
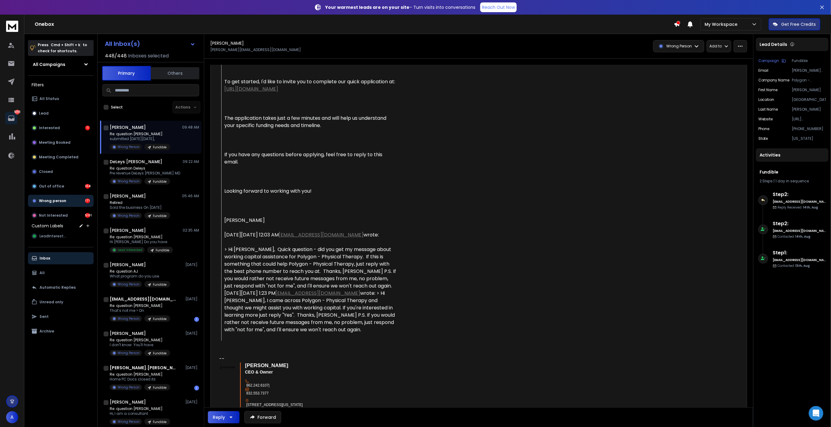
scroll to position [0, 0]
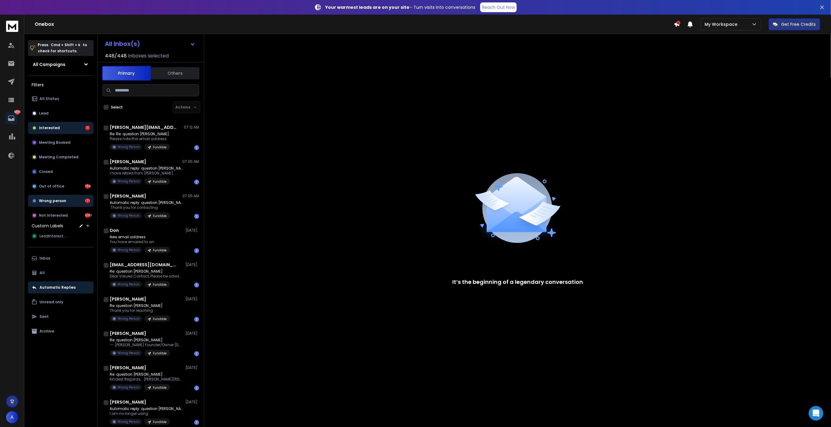
click at [56, 129] on p "Interested" at bounding box center [49, 128] width 21 height 5
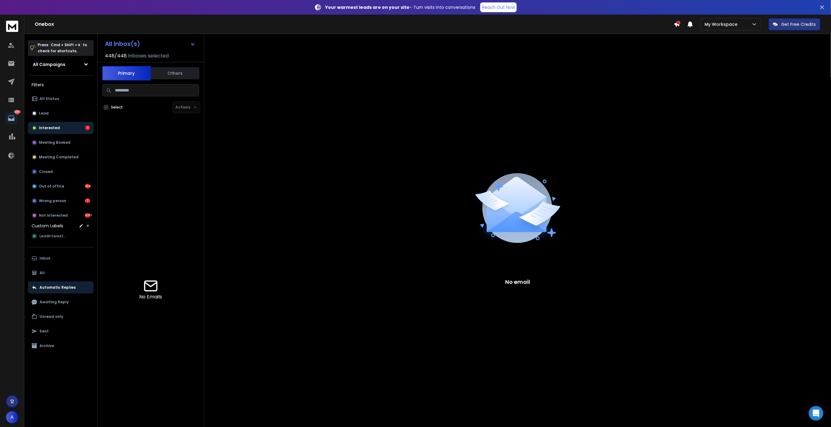
click at [62, 265] on div "Inbox All Automatic Replies Awaiting Reply Unread only Sent Archive" at bounding box center [61, 309] width 66 height 114
click at [62, 258] on button "Inbox" at bounding box center [61, 258] width 66 height 12
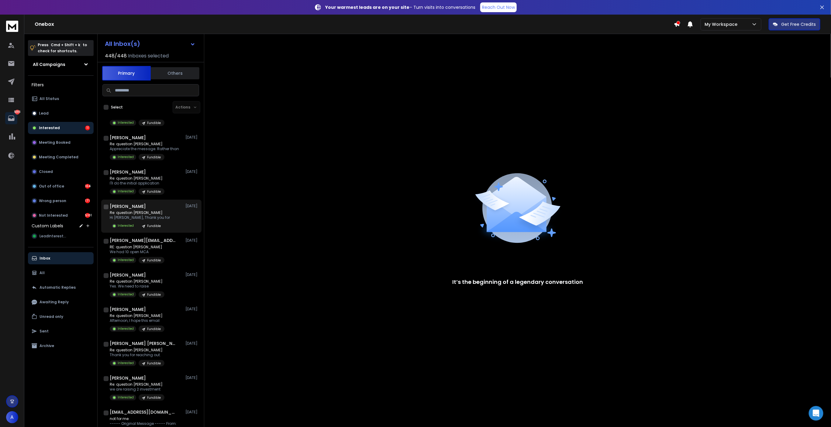
scroll to position [759, 0]
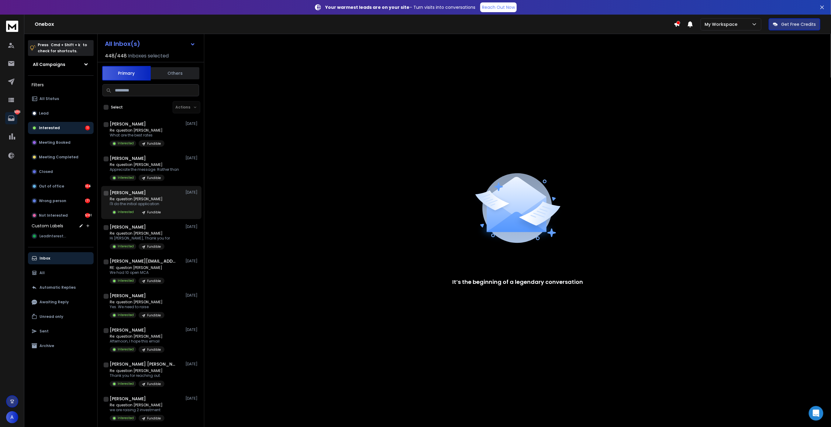
click at [162, 202] on p "I'll do the initial application" at bounding box center [137, 204] width 55 height 5
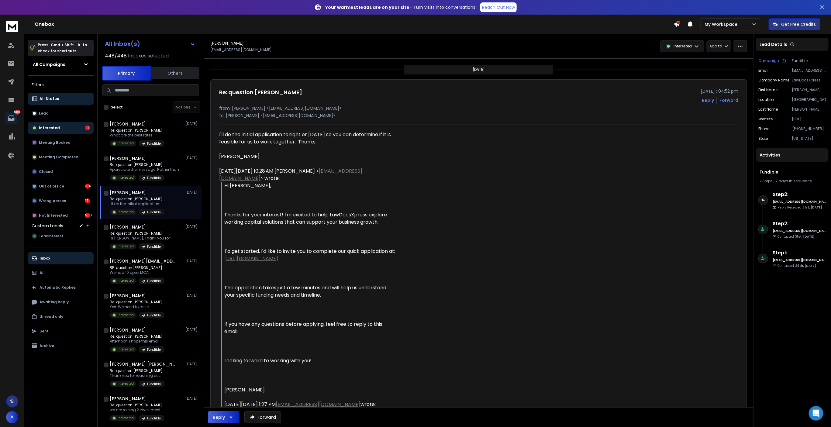
click at [68, 94] on button "All Status" at bounding box center [61, 99] width 66 height 12
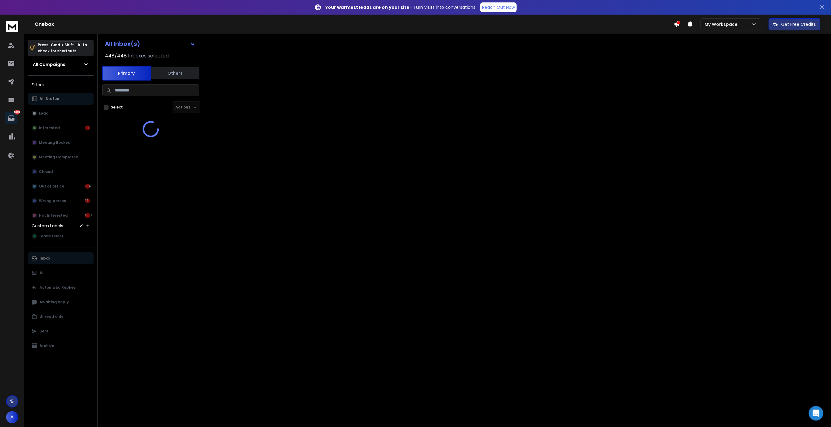
scroll to position [0, 0]
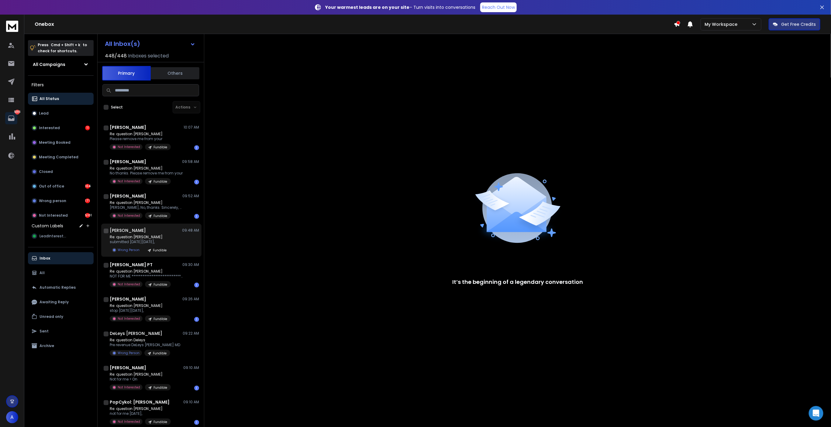
click at [160, 233] on div "[PERSON_NAME] 09:48 AM" at bounding box center [154, 230] width 89 height 6
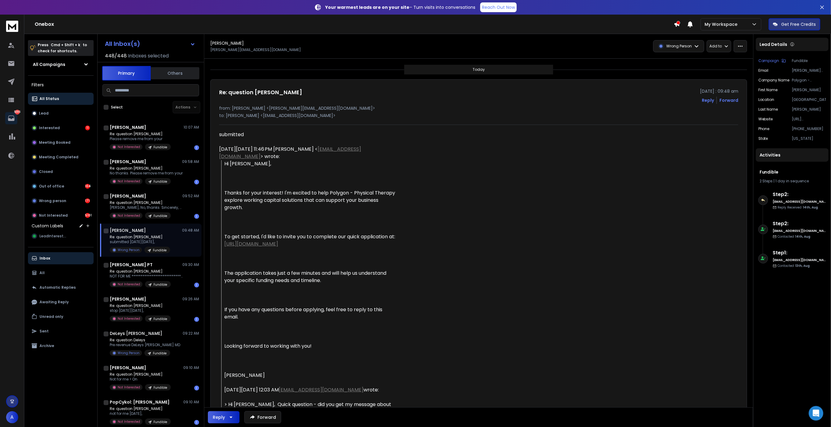
click at [683, 47] on p "Wrong Person" at bounding box center [679, 46] width 26 height 5
click at [677, 140] on p "LeadInterested" at bounding box center [682, 138] width 32 height 6
